Goal: Find contact information: Find contact information

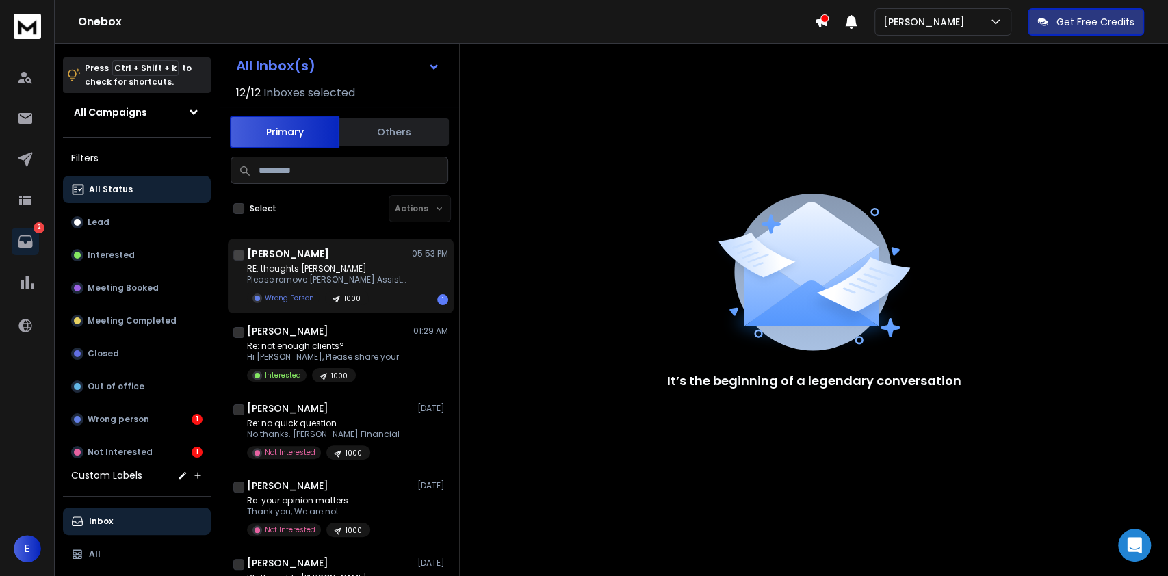
click at [302, 272] on p "RE: thoughts [PERSON_NAME]" at bounding box center [329, 269] width 164 height 11
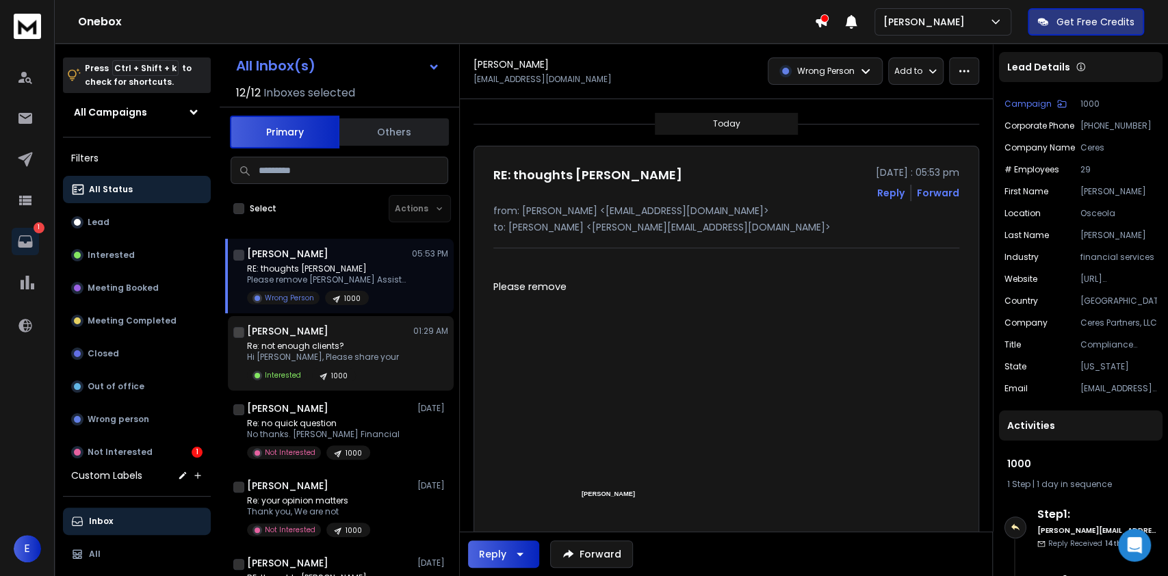
click at [325, 344] on p "Re: not enough clients?" at bounding box center [323, 346] width 152 height 11
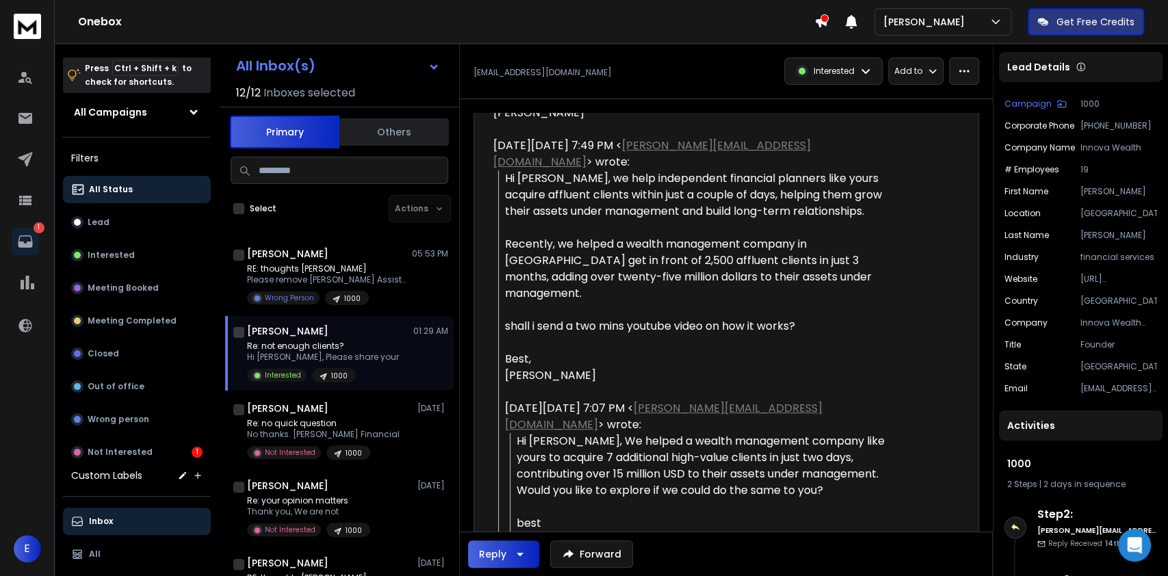
scroll to position [365, 0]
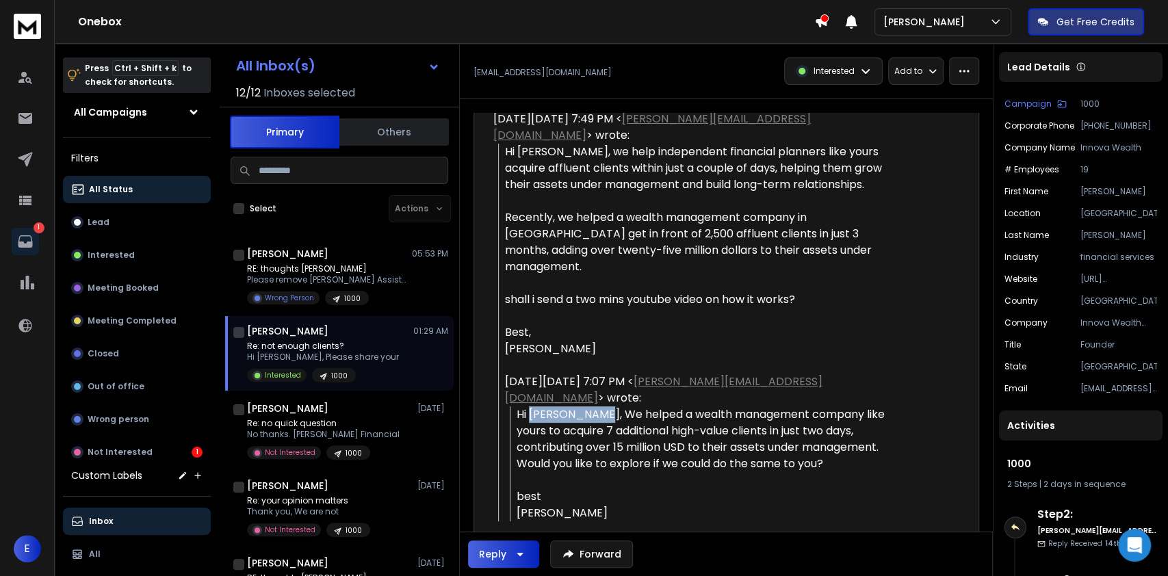
drag, startPoint x: 529, startPoint y: 415, endPoint x: 605, endPoint y: 413, distance: 76.0
click at [605, 413] on div "Hi [PERSON_NAME], We helped a wealth management company like yours to acquire 7…" at bounding box center [705, 440] width 376 height 66
copy div "[PERSON_NAME]"
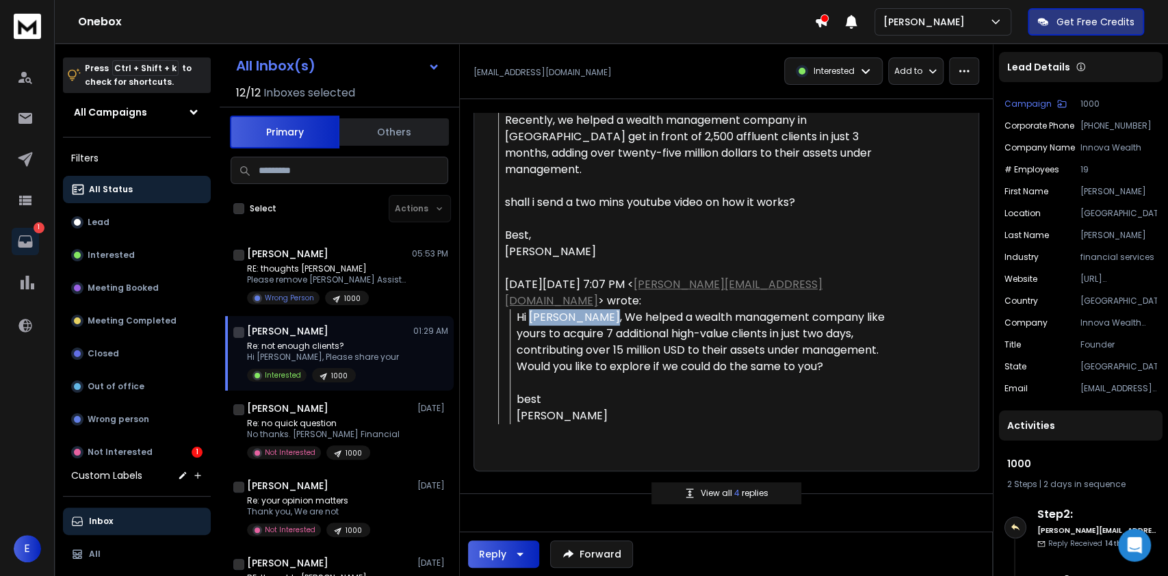
scroll to position [466, 0]
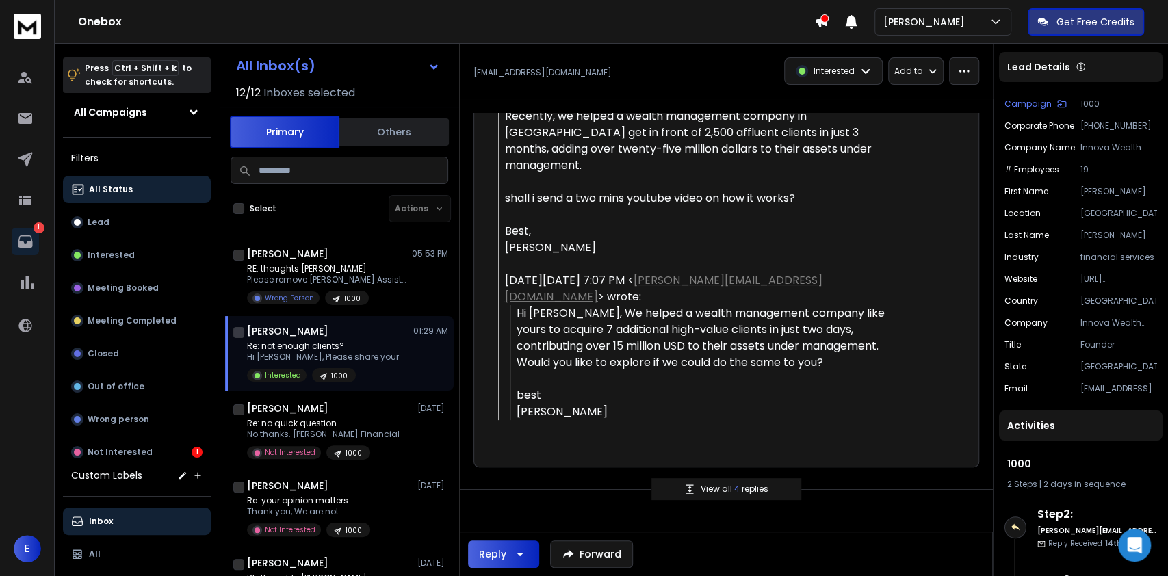
drag, startPoint x: 762, startPoint y: 492, endPoint x: 786, endPoint y: 472, distance: 31.6
click at [762, 492] on p "View all 4 replies" at bounding box center [735, 489] width 68 height 11
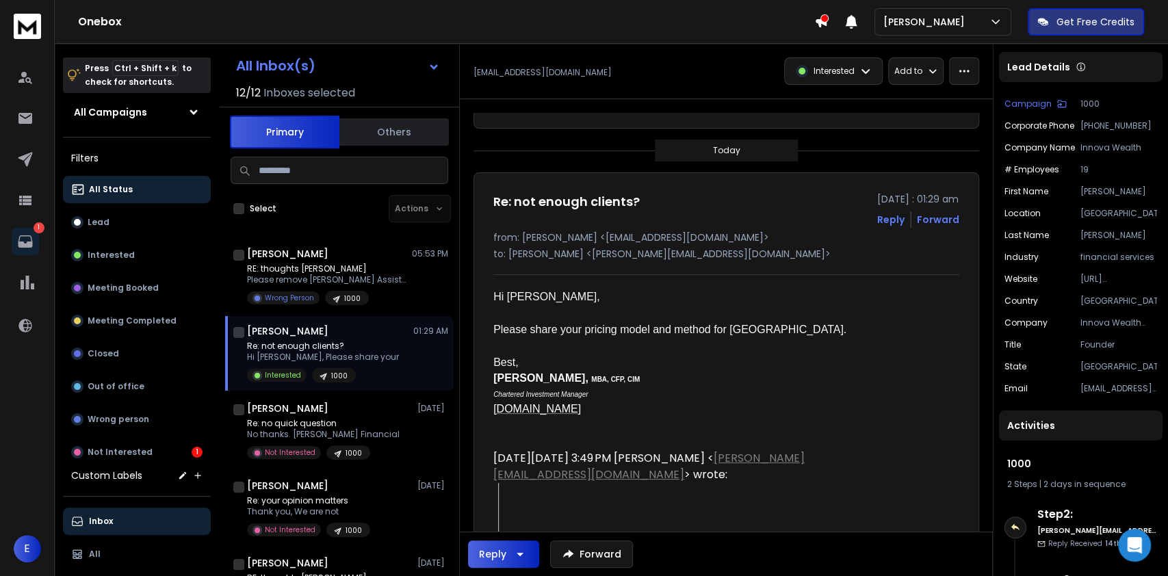
scroll to position [1744, 0]
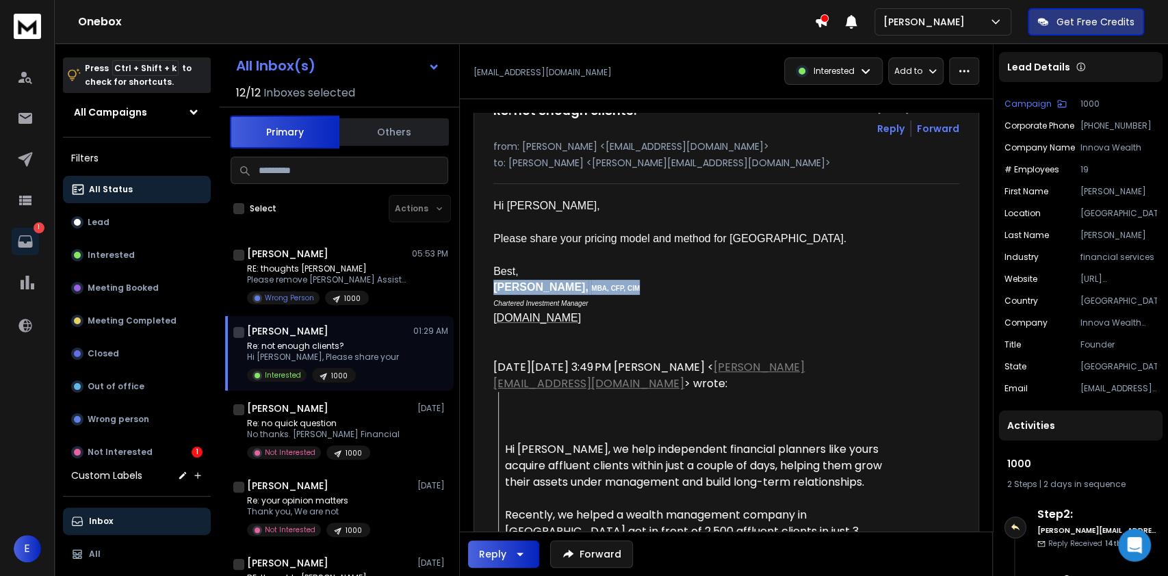
drag, startPoint x: 493, startPoint y: 269, endPoint x: 721, endPoint y: 268, distance: 227.9
click at [721, 280] on p "[PERSON_NAME], MBA, CFP, CIM" at bounding box center [693, 287] width 400 height 15
copy font "[PERSON_NAME], MBA, CFP, CIM"
